Goal: Navigation & Orientation: Find specific page/section

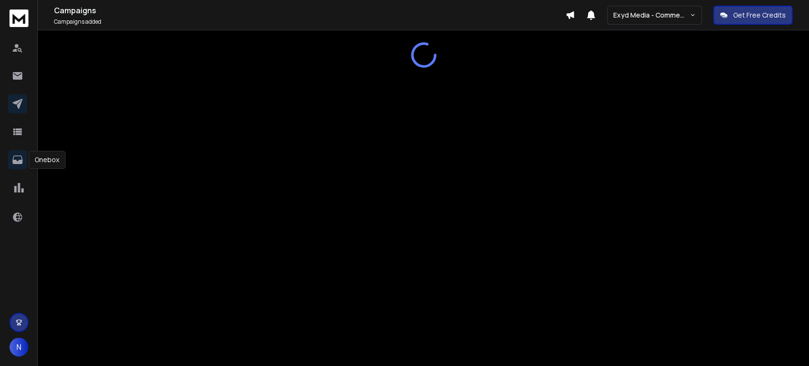
drag, startPoint x: 0, startPoint y: 0, endPoint x: 18, endPoint y: 165, distance: 165.9
click at [18, 165] on icon at bounding box center [17, 159] width 11 height 11
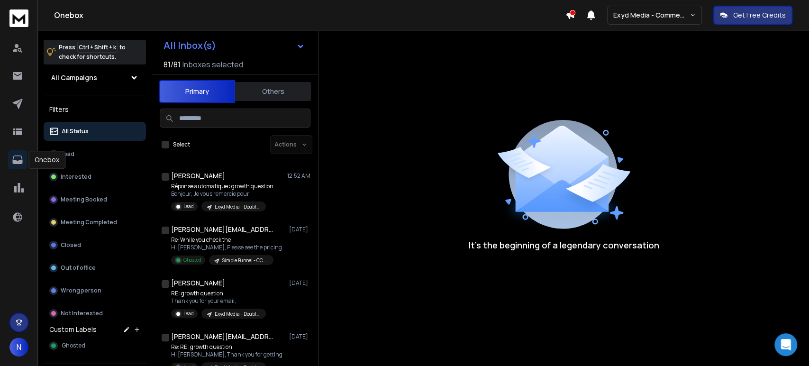
click at [268, 89] on button "Others" at bounding box center [273, 91] width 76 height 21
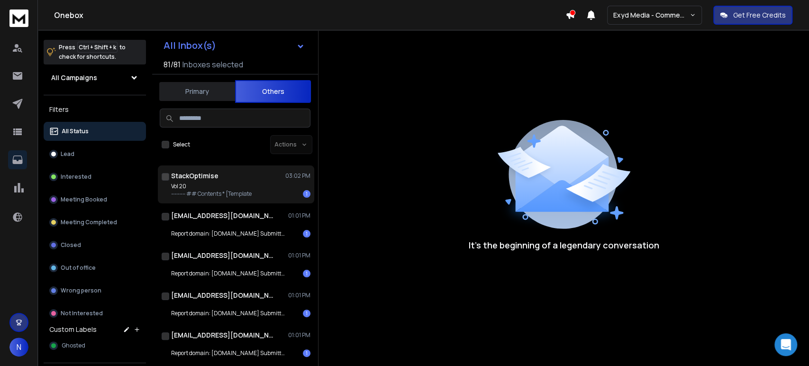
click at [246, 180] on div "StackOptimise 03:02 PM" at bounding box center [240, 175] width 139 height 9
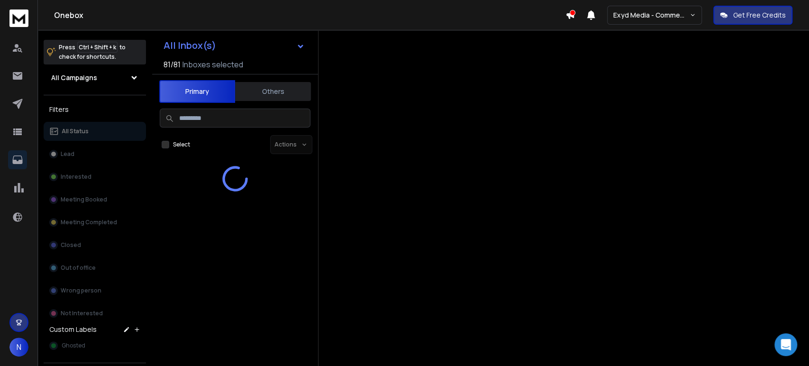
click at [209, 98] on button "Primary" at bounding box center [197, 91] width 76 height 23
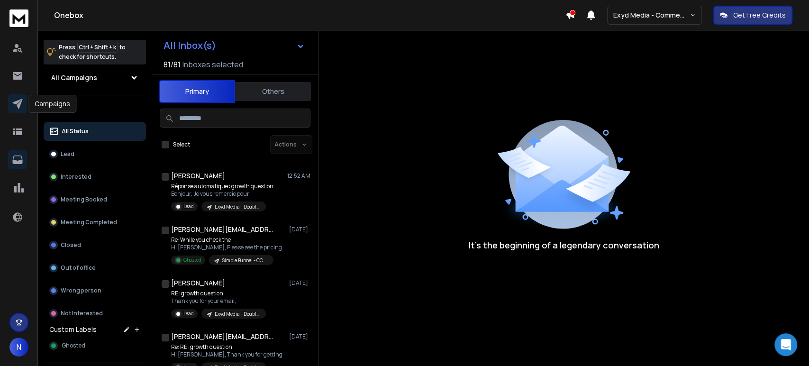
click at [11, 104] on link at bounding box center [17, 103] width 19 height 19
